Goal: Task Accomplishment & Management: Manage account settings

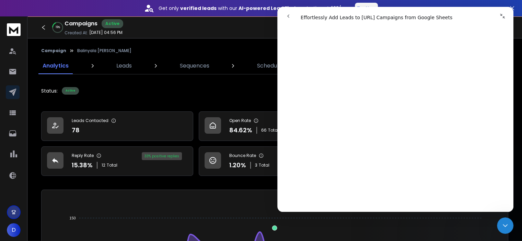
scroll to position [206, 0]
click at [119, 64] on p "Leads" at bounding box center [123, 66] width 15 height 8
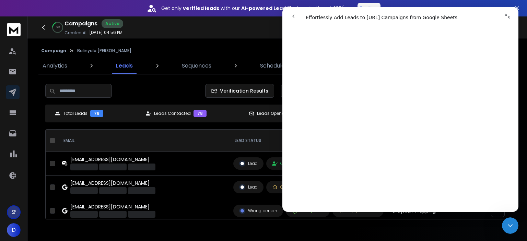
click at [511, 223] on icon "Close Intercom Messenger" at bounding box center [510, 226] width 8 height 8
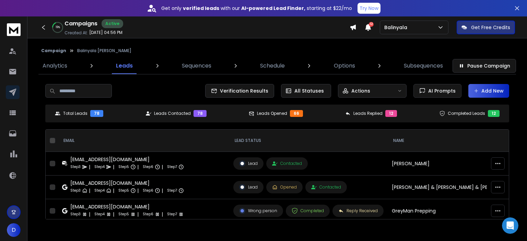
click at [495, 90] on button "Add New" at bounding box center [488, 91] width 41 height 14
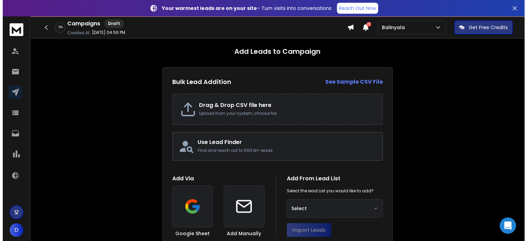
scroll to position [16, 0]
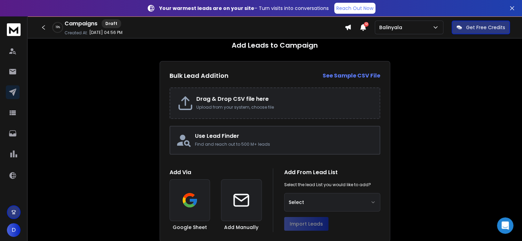
click at [503, 225] on icon "Open Intercom Messenger" at bounding box center [504, 225] width 11 height 11
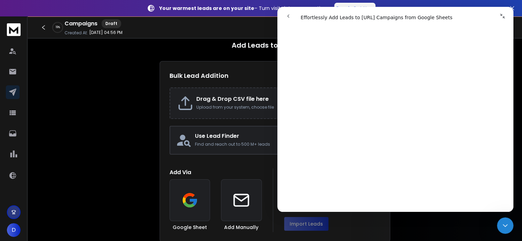
click at [151, 178] on div "Add Leads to Campaign Bulk Lead Addition See Sample CSV File Drag & Drop CSV fi…" at bounding box center [274, 141] width 351 height 202
click at [176, 197] on div at bounding box center [189, 200] width 41 height 42
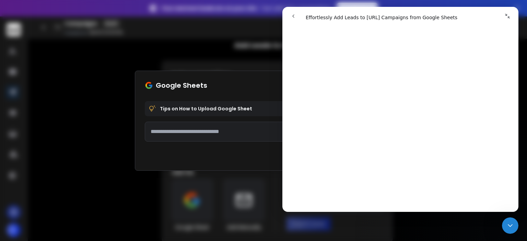
scroll to position [240, 0]
click at [509, 16] on icon "Collapse window" at bounding box center [507, 15] width 5 height 5
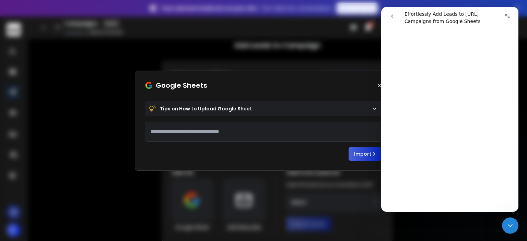
scroll to position [247, 0]
click at [243, 133] on input at bounding box center [263, 132] width 237 height 20
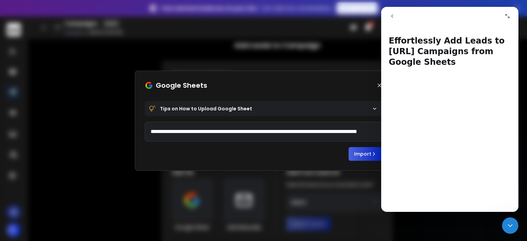
scroll to position [0, 93]
type input "**********"
click at [363, 153] on button "Import" at bounding box center [365, 154] width 34 height 14
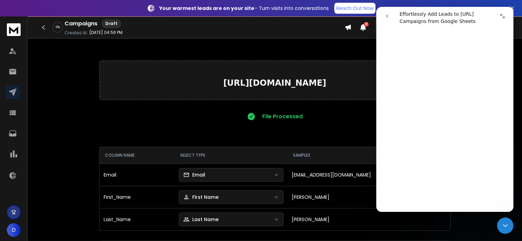
scroll to position [274, 0]
click at [505, 225] on icon "Close Intercom Messenger" at bounding box center [505, 226] width 8 height 8
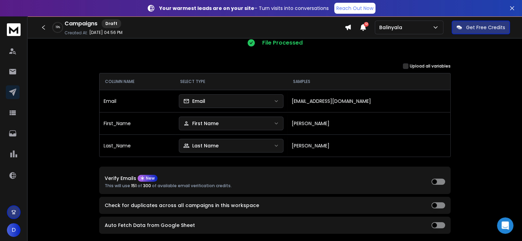
scroll to position [123, 0]
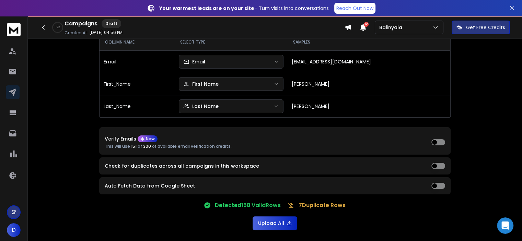
click at [439, 185] on button "Auto Fetch Data from Google Sheet" at bounding box center [438, 186] width 14 height 6
click at [507, 224] on icon "Open Intercom Messenger" at bounding box center [504, 225] width 11 height 11
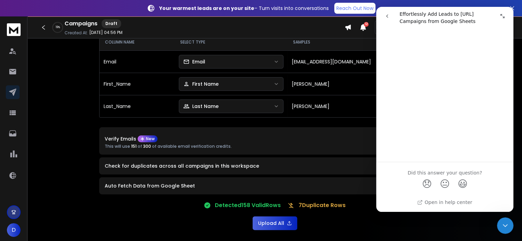
scroll to position [337, 0]
click at [386, 18] on icon "go back" at bounding box center [386, 15] width 5 height 5
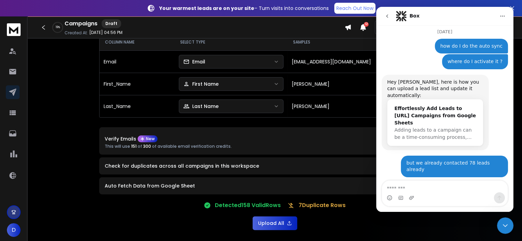
scroll to position [1819, 0]
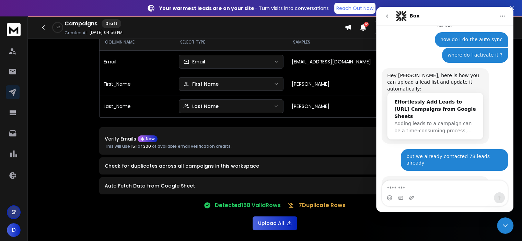
click at [179, 165] on label "Check for duplicates across all campaigns in this workspace" at bounding box center [182, 166] width 154 height 5
click at [431, 165] on button "Check for duplicates across all campaigns in this workspace" at bounding box center [438, 166] width 14 height 6
click at [179, 165] on label "Check for duplicates across all campaigns in this workspace" at bounding box center [182, 166] width 154 height 5
click at [431, 165] on button "Check for duplicates across all campaigns in this workspace" at bounding box center [438, 166] width 14 height 6
click at [179, 165] on label "Check for duplicates across all campaigns in this workspace" at bounding box center [182, 166] width 154 height 5
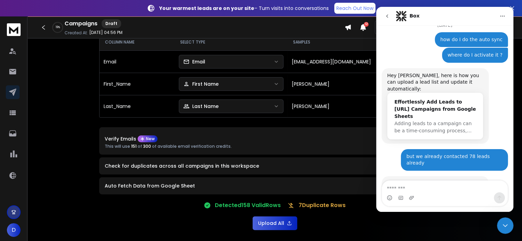
click at [431, 165] on button "Check for duplicates across all campaigns in this workspace" at bounding box center [438, 166] width 14 height 6
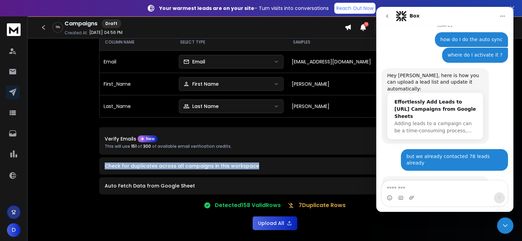
drag, startPoint x: 103, startPoint y: 167, endPoint x: 254, endPoint y: 166, distance: 150.9
click at [254, 166] on div "Check for duplicates across all campaigns in this workspace" at bounding box center [274, 165] width 351 height 17
copy label "Check for duplicates across all campaigns in this workspace"
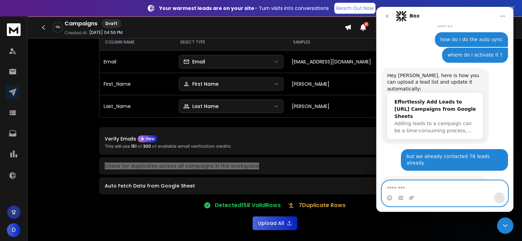
click at [408, 182] on textarea "Message…" at bounding box center [445, 187] width 126 height 12
paste textarea "**********"
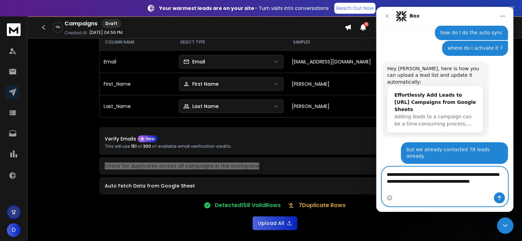
scroll to position [1833, 0]
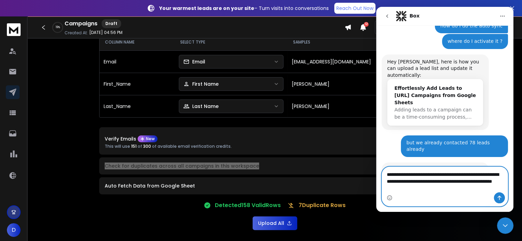
type textarea "**********"
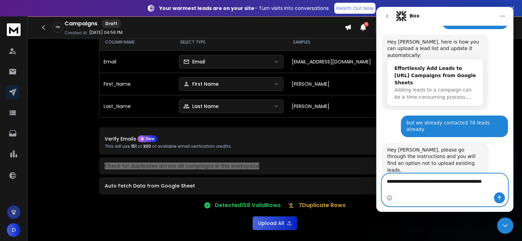
scroll to position [1860, 0]
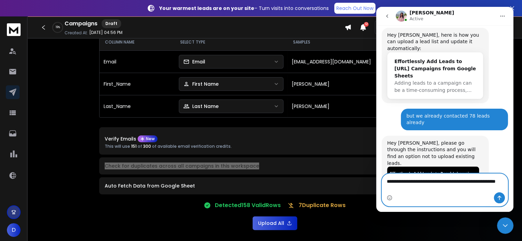
type textarea "**********"
click at [496, 197] on icon "Send a message…" at bounding box center [498, 197] width 5 height 5
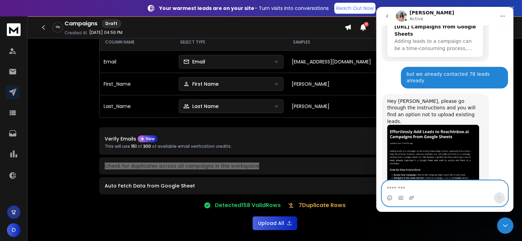
scroll to position [1902, 0]
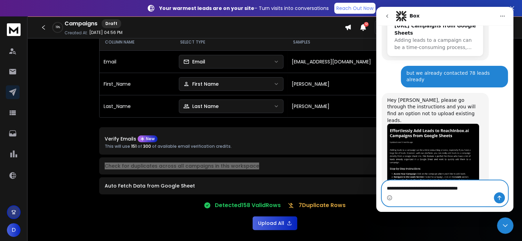
paste textarea "**********"
type textarea "**********"
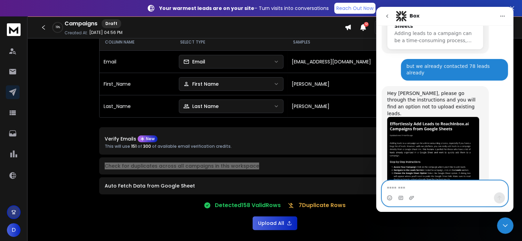
scroll to position [1936, 0]
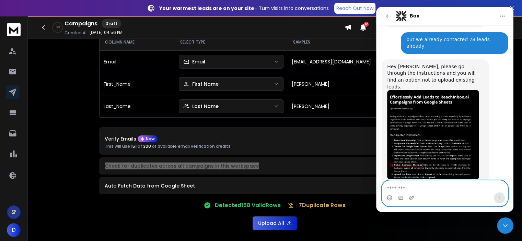
type textarea "*"
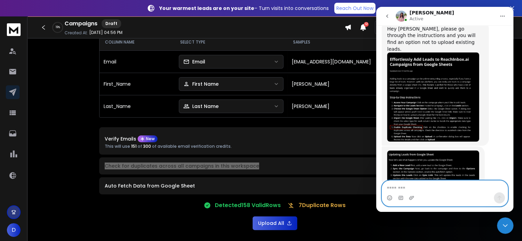
scroll to position [1972, 0]
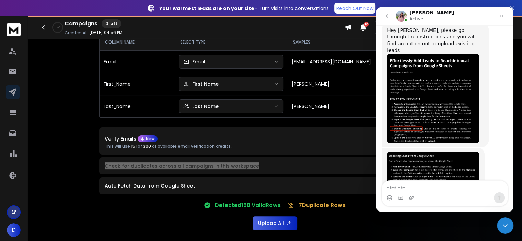
click at [508, 226] on icon "Close Intercom Messenger" at bounding box center [505, 226] width 8 height 8
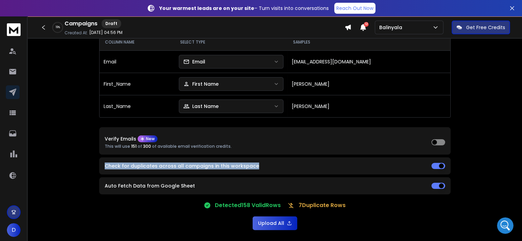
click at [494, 176] on div "[URL][DOMAIN_NAME] File Processed Upload all variables COLUMN NAME SELECT TYPE …" at bounding box center [261, 72] width 522 height 338
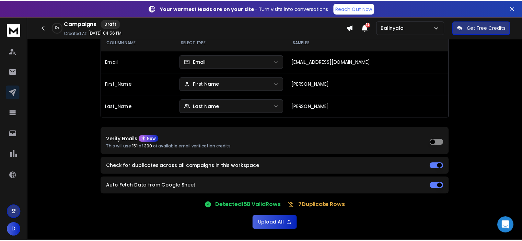
scroll to position [0, 0]
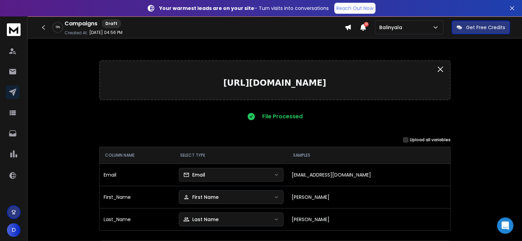
click at [503, 220] on icon "Open Intercom Messenger" at bounding box center [504, 225] width 11 height 11
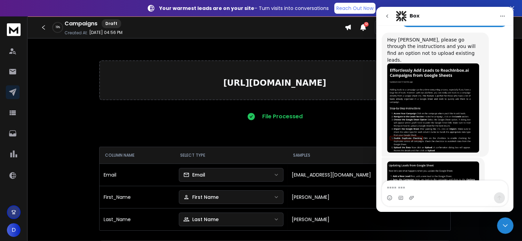
scroll to position [1972, 0]
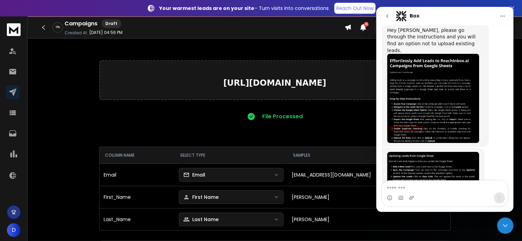
click at [427, 191] on textarea "Message…" at bounding box center [445, 187] width 126 height 12
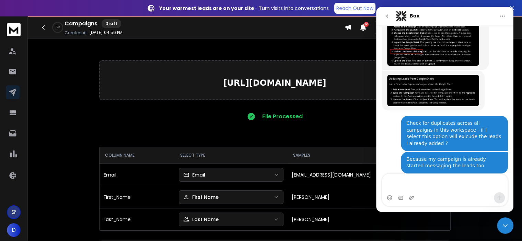
scroll to position [2056, 0]
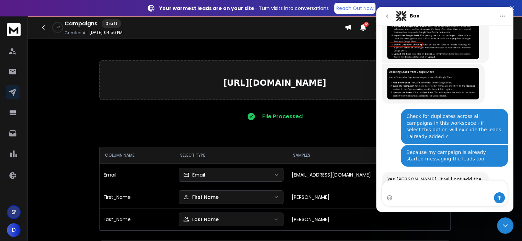
type textarea "*"
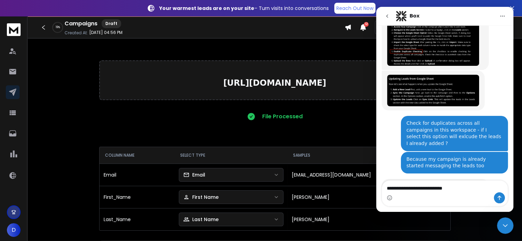
type textarea "**********"
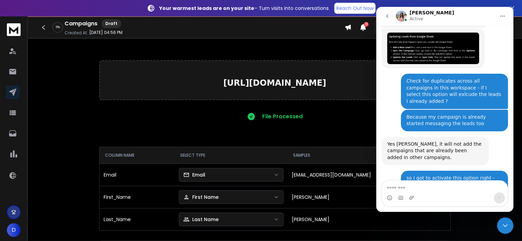
scroll to position [2092, 0]
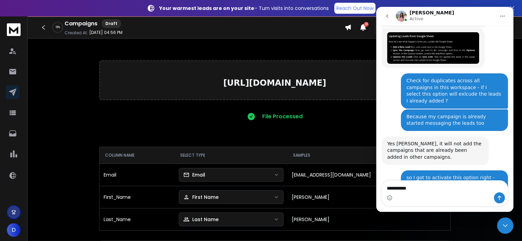
type textarea "**********"
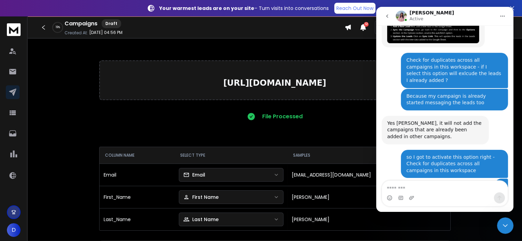
click at [101, 129] on div "[URL][DOMAIN_NAME] File Processed Upload all variables COLUMN NAME SELECT TYPE …" at bounding box center [274, 207] width 351 height 294
drag, startPoint x: 505, startPoint y: 229, endPoint x: 500, endPoint y: 226, distance: 5.9
click at [506, 230] on div "Close Intercom Messenger" at bounding box center [505, 225] width 16 height 16
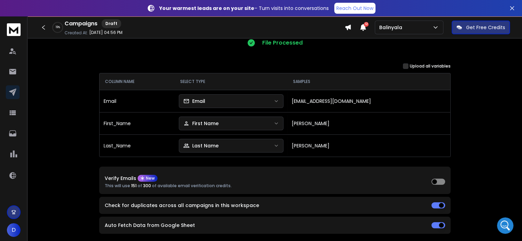
scroll to position [123, 0]
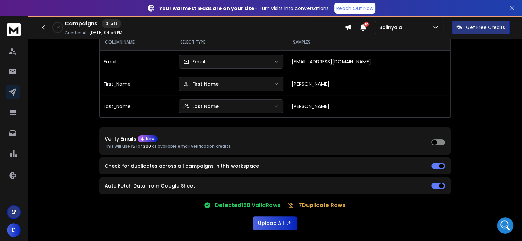
click at [502, 225] on icon "Open Intercom Messenger" at bounding box center [504, 225] width 11 height 11
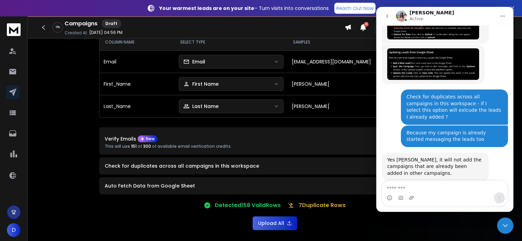
scroll to position [2113, 0]
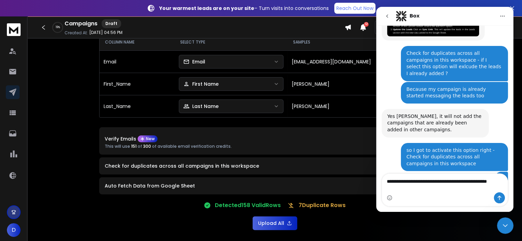
type textarea "**********"
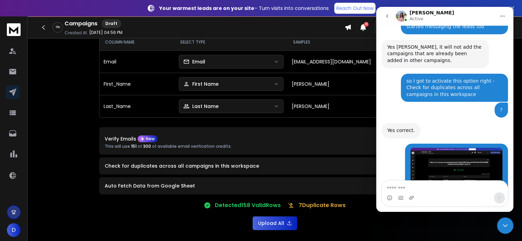
scroll to position [2162, 0]
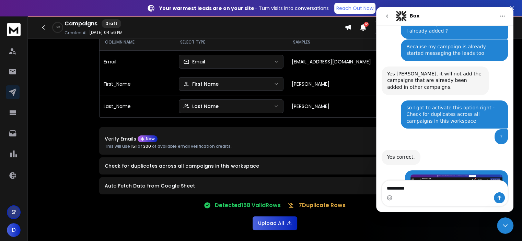
type textarea "**********"
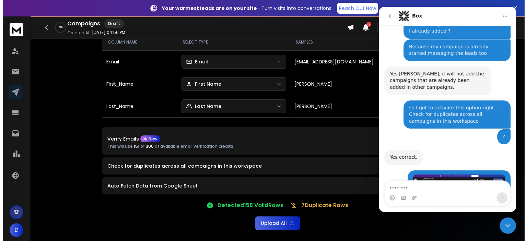
scroll to position [2183, 0]
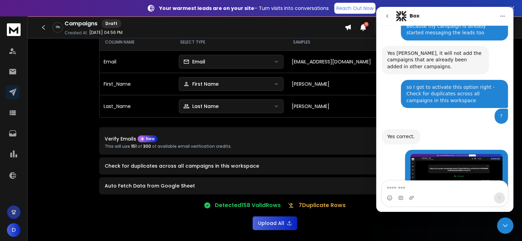
click at [508, 226] on icon "Close Intercom Messenger" at bounding box center [505, 226] width 8 height 8
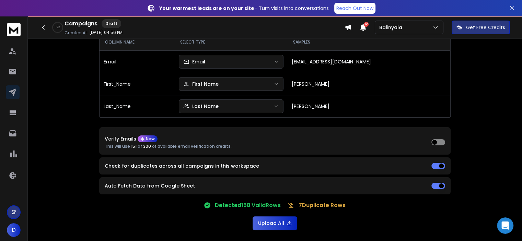
click at [288, 224] on icon at bounding box center [289, 223] width 5 height 5
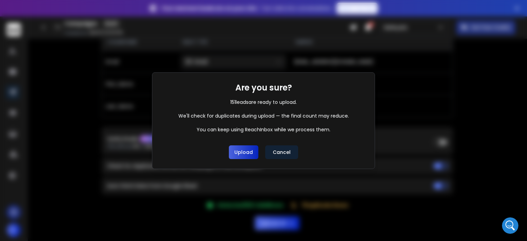
click at [245, 153] on button "Upload" at bounding box center [243, 152] width 29 height 14
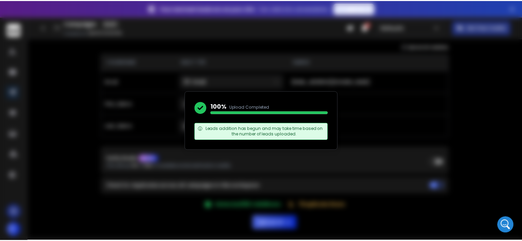
scroll to position [103, 0]
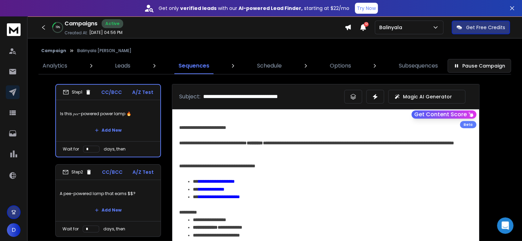
click at [507, 221] on div "Open Intercom Messenger" at bounding box center [505, 225] width 23 height 23
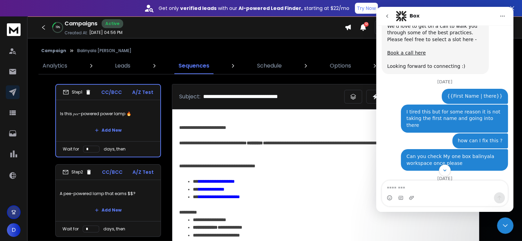
scroll to position [1291, 0]
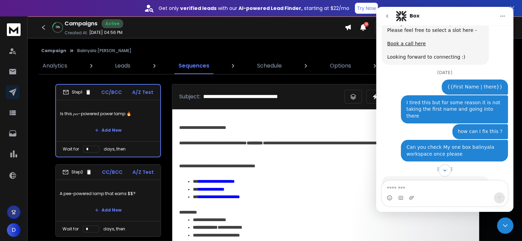
drag, startPoint x: 434, startPoint y: 126, endPoint x: 455, endPoint y: 126, distance: 22.0
drag, startPoint x: 435, startPoint y: 124, endPoint x: 453, endPoint y: 125, distance: 18.2
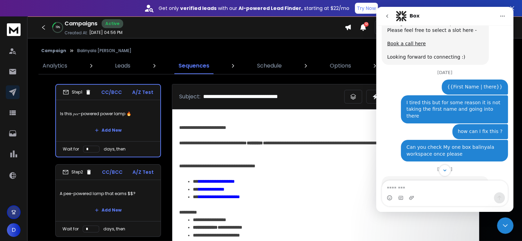
copy div "firstName"
click at [212, 130] on div "**********" at bounding box center [323, 128] width 288 height 8
drag, startPoint x: 192, startPoint y: 127, endPoint x: 214, endPoint y: 127, distance: 22.3
click at [214, 127] on div "**********" at bounding box center [323, 128] width 288 height 8
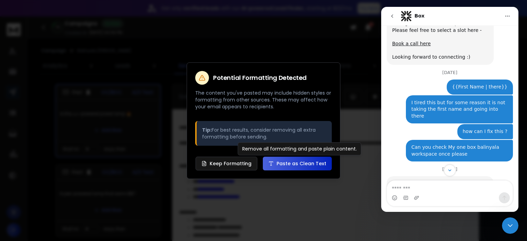
click at [272, 166] on button "Paste as Clean Text" at bounding box center [297, 164] width 69 height 14
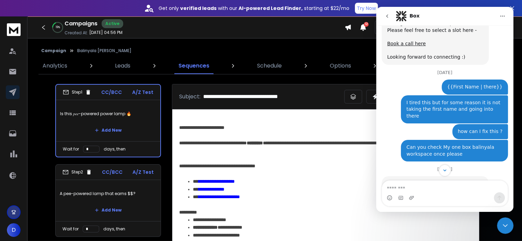
click at [503, 227] on icon "Close Intercom Messenger" at bounding box center [505, 226] width 8 height 8
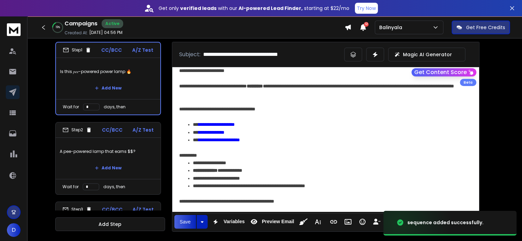
scroll to position [0, 0]
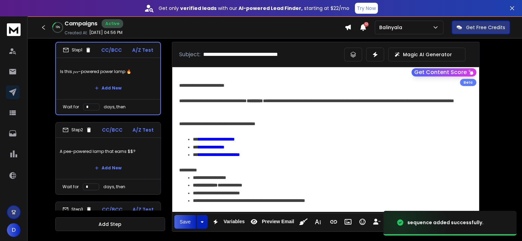
click at [234, 84] on div "**********" at bounding box center [323, 86] width 288 height 8
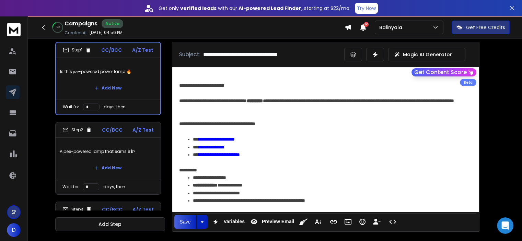
click at [125, 158] on p "A pee-powered lamp that earns $$?" at bounding box center [108, 151] width 97 height 19
type input "**********"
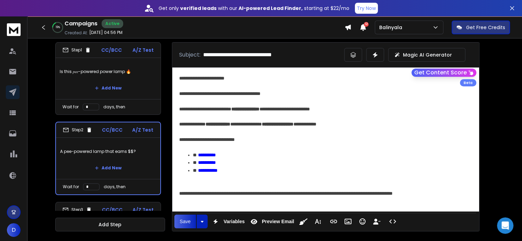
scroll to position [41, 0]
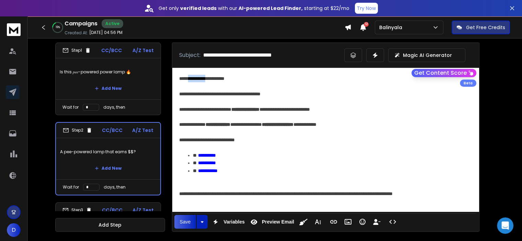
drag, startPoint x: 189, startPoint y: 76, endPoint x: 211, endPoint y: 78, distance: 22.4
click at [211, 78] on div "**********" at bounding box center [325, 79] width 293 height 8
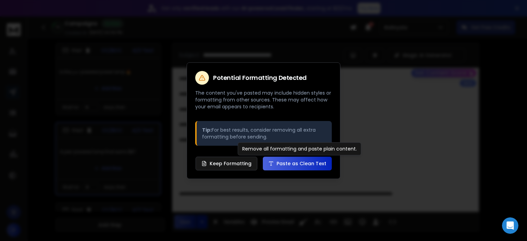
click at [292, 166] on button "Paste as Clean Text" at bounding box center [297, 164] width 69 height 14
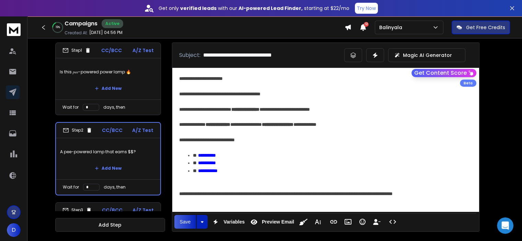
click at [252, 82] on div at bounding box center [325, 86] width 293 height 8
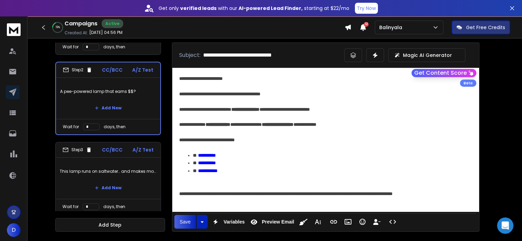
scroll to position [69, 0]
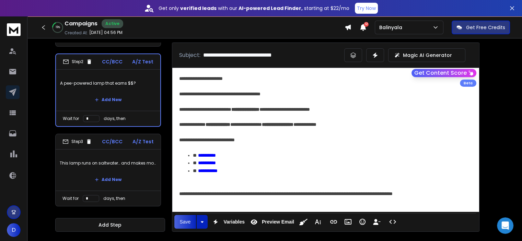
click at [136, 159] on p "This lamp runs on saltwater… and makes money" at bounding box center [108, 163] width 97 height 19
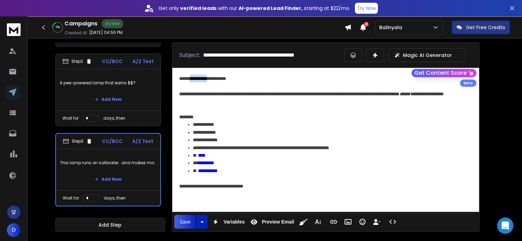
drag, startPoint x: 192, startPoint y: 76, endPoint x: 214, endPoint y: 78, distance: 22.3
click at [214, 78] on div "**********" at bounding box center [325, 79] width 293 height 8
click at [234, 79] on div "**********" at bounding box center [325, 79] width 293 height 8
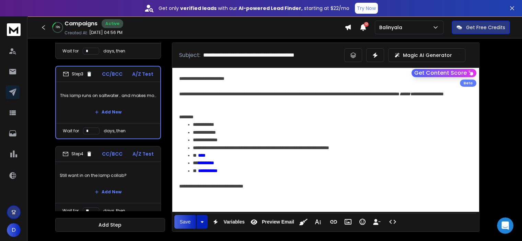
scroll to position [137, 0]
click at [138, 165] on p "Still want in on the lamp collab?" at bounding box center [108, 174] width 97 height 19
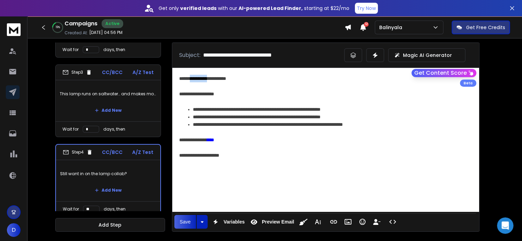
drag, startPoint x: 192, startPoint y: 78, endPoint x: 214, endPoint y: 80, distance: 22.4
click at [214, 80] on div "**********" at bounding box center [325, 79] width 293 height 8
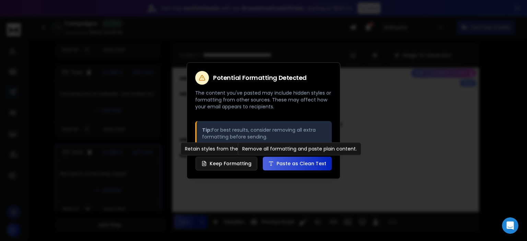
click at [301, 164] on button "Paste as Clean Text" at bounding box center [297, 164] width 69 height 14
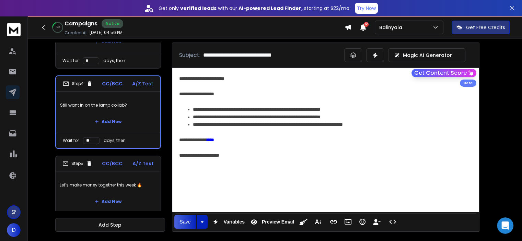
scroll to position [240, 0]
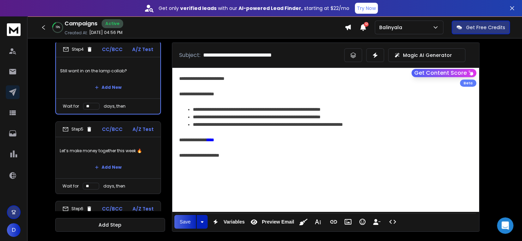
click at [145, 142] on p "Let’s make money together this week 🔥" at bounding box center [108, 150] width 97 height 19
type input "**********"
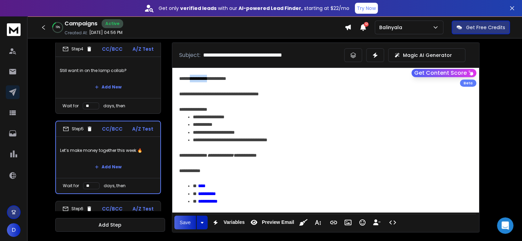
drag, startPoint x: 192, startPoint y: 78, endPoint x: 214, endPoint y: 79, distance: 21.6
click at [214, 79] on div "**********" at bounding box center [323, 79] width 288 height 8
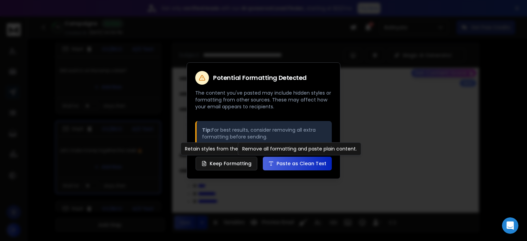
click at [299, 160] on button "Paste as Clean Text" at bounding box center [297, 164] width 69 height 14
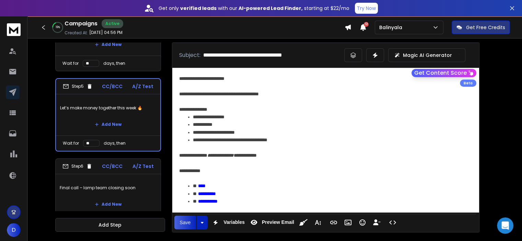
scroll to position [365, 0]
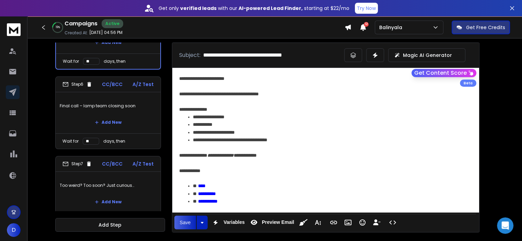
click at [146, 112] on p "Final call – lamp team closing soon" at bounding box center [108, 105] width 97 height 19
type input "**********"
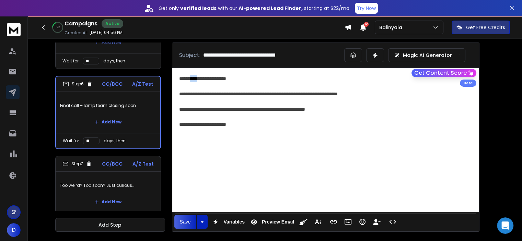
drag, startPoint x: 193, startPoint y: 78, endPoint x: 199, endPoint y: 78, distance: 6.5
click at [199, 78] on div "**********" at bounding box center [325, 79] width 293 height 8
click at [207, 78] on div "**********" at bounding box center [325, 79] width 293 height 8
drag, startPoint x: 192, startPoint y: 78, endPoint x: 214, endPoint y: 80, distance: 22.4
click at [214, 80] on div "**********" at bounding box center [325, 79] width 293 height 8
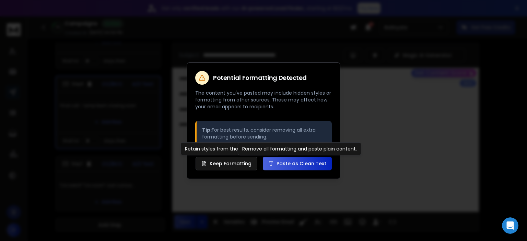
click at [300, 162] on button "Paste as Clean Text" at bounding box center [297, 164] width 69 height 14
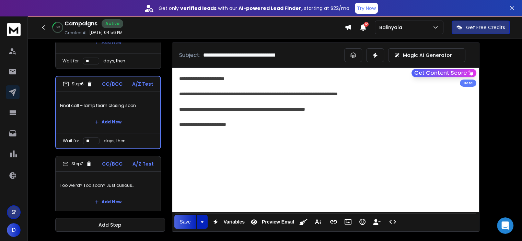
click at [145, 179] on p "Too weird? Too soon? Just curious…" at bounding box center [108, 185] width 97 height 19
type input "**********"
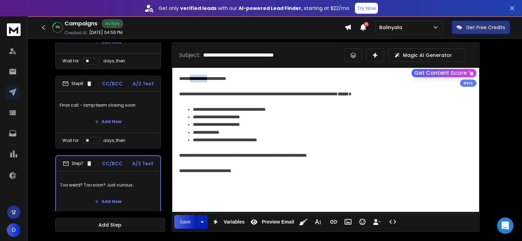
drag, startPoint x: 192, startPoint y: 79, endPoint x: 214, endPoint y: 80, distance: 22.3
click at [214, 80] on div "**********" at bounding box center [325, 79] width 293 height 8
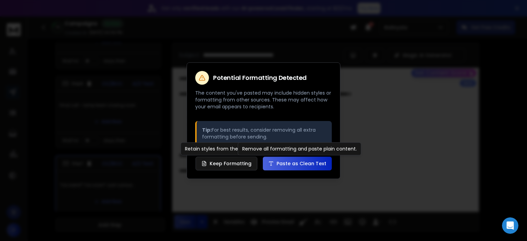
click at [278, 162] on button "Paste as Clean Text" at bounding box center [297, 164] width 69 height 14
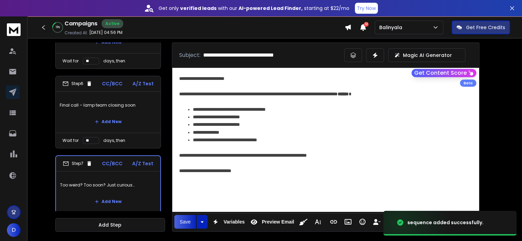
click at [145, 106] on p "Final call – lamp team closing soon" at bounding box center [108, 105] width 97 height 19
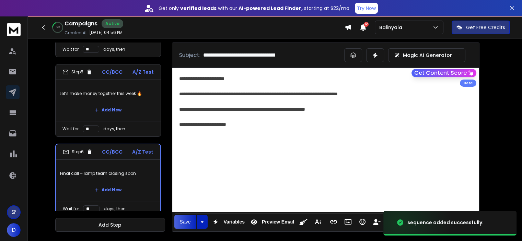
scroll to position [227, 0]
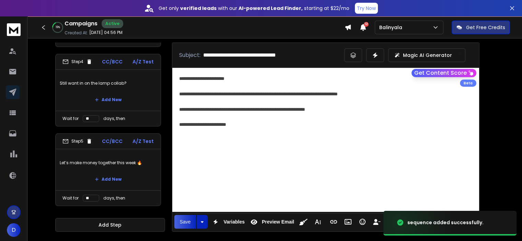
click at [144, 175] on div "Add New" at bounding box center [108, 180] width 97 height 14
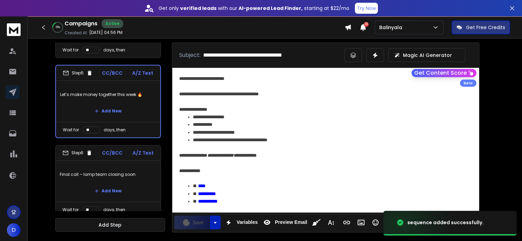
scroll to position [330, 0]
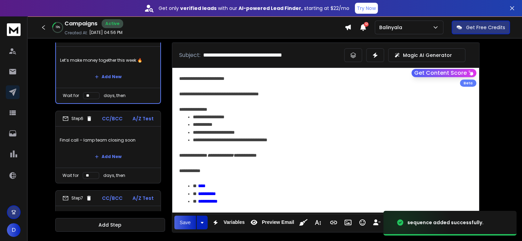
click at [140, 156] on div "Add New" at bounding box center [108, 157] width 97 height 14
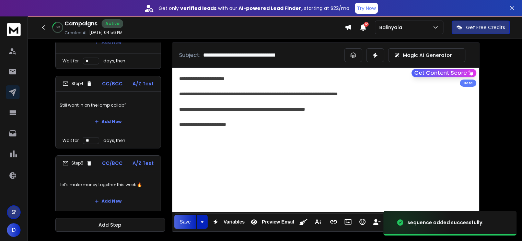
scroll to position [193, 0]
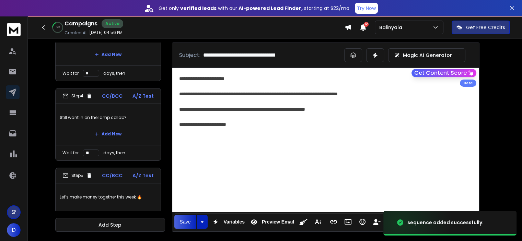
click at [139, 121] on p "Still want in on the lamp collab?" at bounding box center [108, 117] width 97 height 19
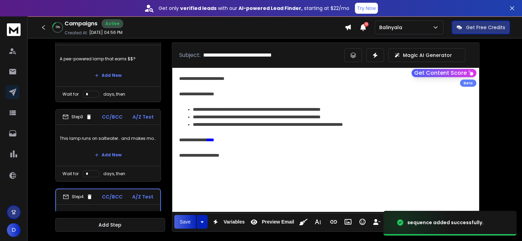
scroll to position [90, 0]
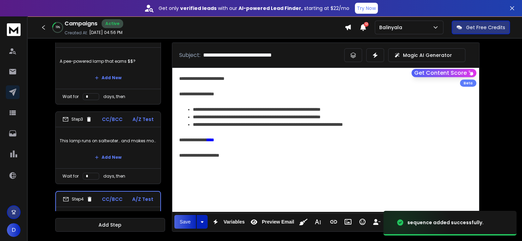
click at [147, 153] on div "Add New" at bounding box center [108, 158] width 97 height 14
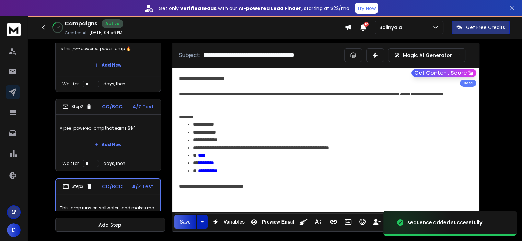
scroll to position [22, 0]
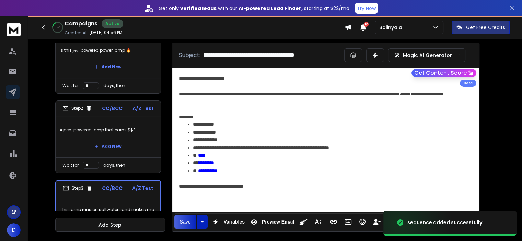
click at [143, 149] on div "Add New" at bounding box center [108, 147] width 97 height 14
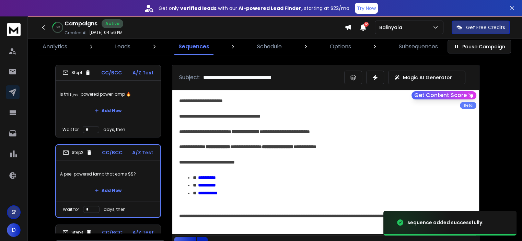
scroll to position [7, 0]
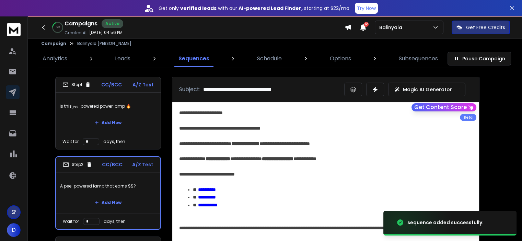
click at [149, 107] on p "Is this 𝑝𝑒𝑒-powered power lamp 🔥" at bounding box center [108, 106] width 97 height 19
type input "**********"
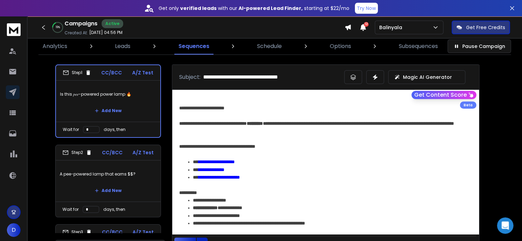
scroll to position [0, 0]
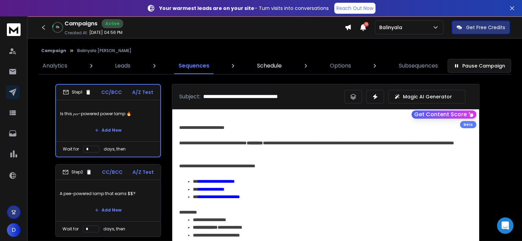
click at [271, 71] on link "Schedule" at bounding box center [269, 66] width 33 height 16
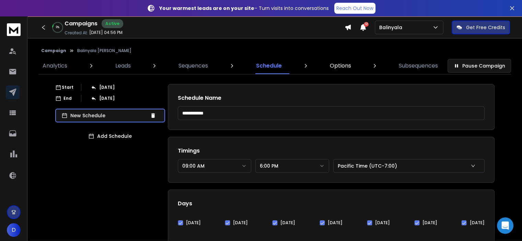
click at [352, 66] on link "Options" at bounding box center [339, 66] width 29 height 16
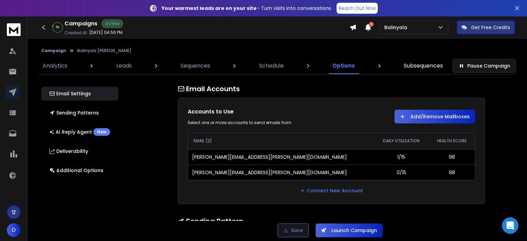
click at [405, 64] on p "Subsequences" at bounding box center [423, 66] width 39 height 8
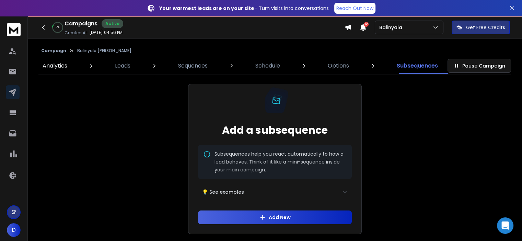
click at [62, 66] on p "Analytics" at bounding box center [55, 66] width 25 height 8
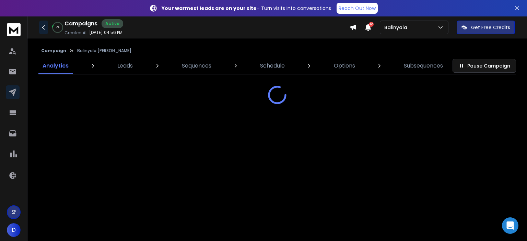
click at [44, 29] on icon at bounding box center [43, 27] width 6 height 6
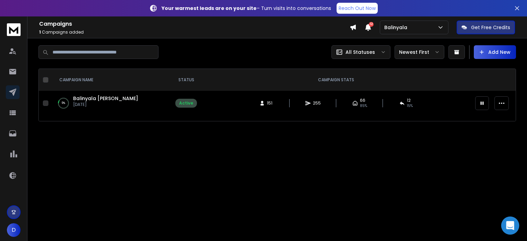
click at [511, 228] on icon "Open Intercom Messenger" at bounding box center [510, 225] width 9 height 9
click at [511, 222] on icon "Open Intercom Messenger" at bounding box center [510, 225] width 9 height 9
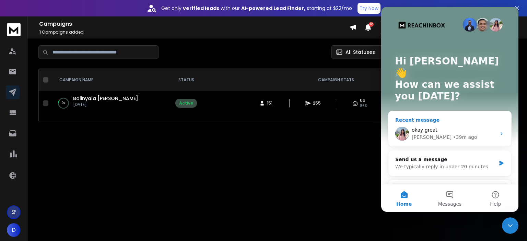
click at [458, 134] on div "Lakshita • 39m ago" at bounding box center [454, 137] width 84 height 7
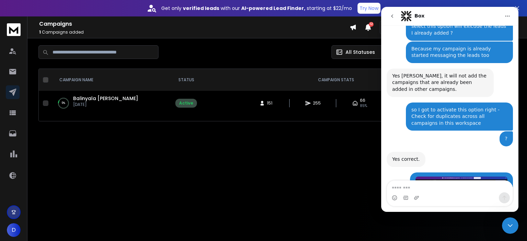
scroll to position [2183, 0]
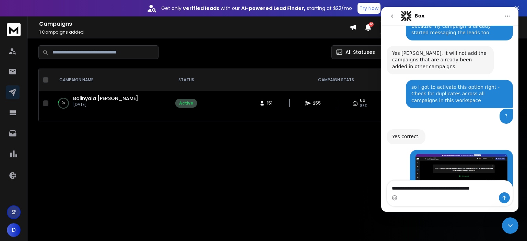
type textarea "**********"
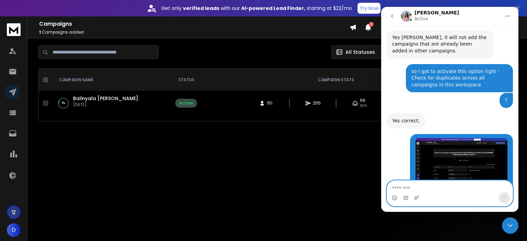
scroll to position [2198, 0]
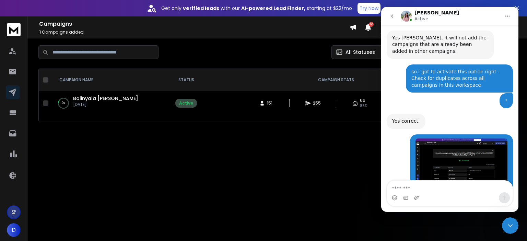
click at [306, 168] on div "Get only verified leads with our AI-powered Lead Finder, starting at $22/mo Try…" at bounding box center [263, 120] width 527 height 241
click at [509, 223] on icon "Close Intercom Messenger" at bounding box center [510, 226] width 8 height 8
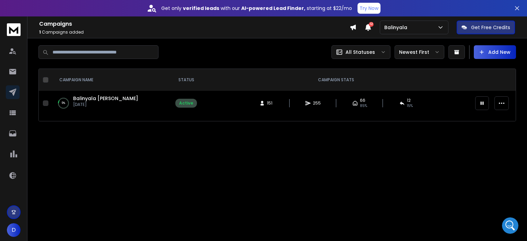
click at [509, 226] on icon "Open Intercom Messenger" at bounding box center [510, 225] width 11 height 11
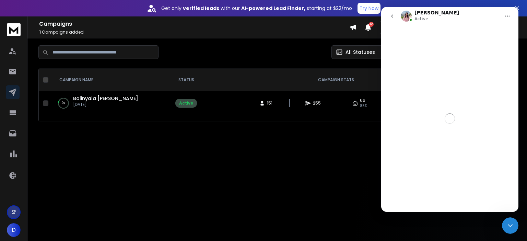
click at [88, 95] on span "Balinyala [PERSON_NAME]" at bounding box center [105, 98] width 65 height 7
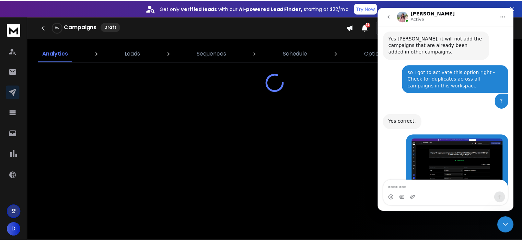
scroll to position [2198, 0]
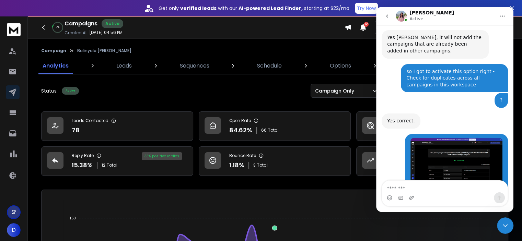
click at [508, 225] on icon "Close Intercom Messenger" at bounding box center [505, 226] width 8 height 8
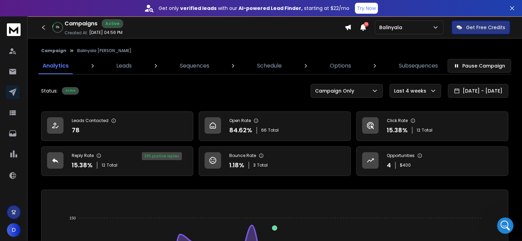
scroll to position [2225, 0]
click at [498, 223] on div "Open Intercom Messenger" at bounding box center [505, 225] width 23 height 23
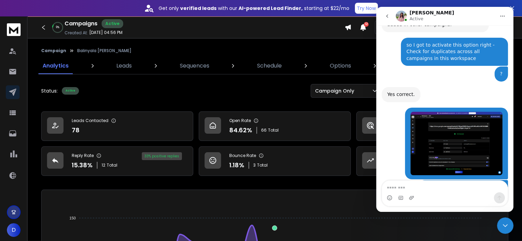
scroll to position [2226, 0]
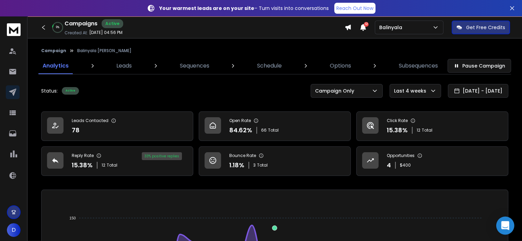
click at [500, 224] on div "Open Intercom Messenger" at bounding box center [505, 226] width 18 height 18
